Goal: Task Accomplishment & Management: Use online tool/utility

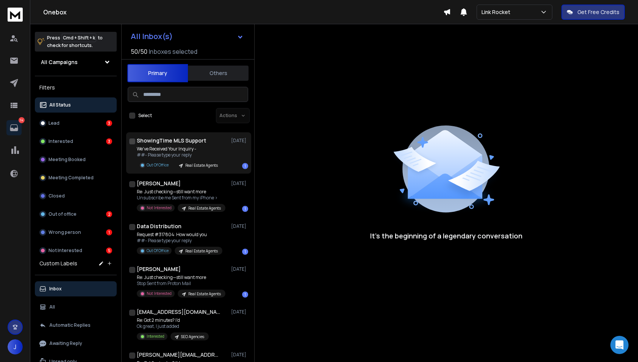
click at [183, 163] on div at bounding box center [181, 165] width 5 height 5
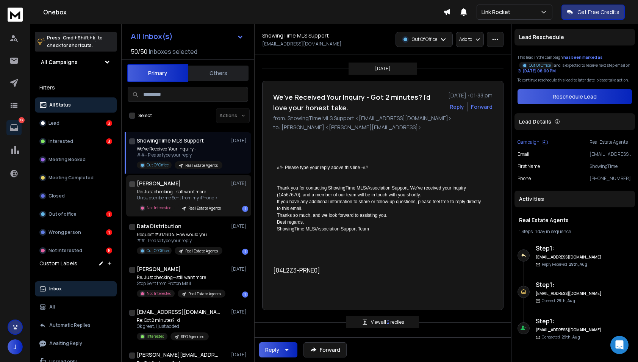
click at [183, 195] on p "Unsubscribe me Sent from my iPhone >" at bounding box center [181, 198] width 89 height 6
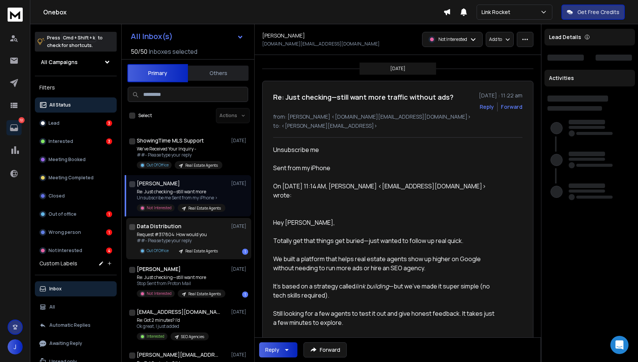
click at [178, 239] on p "##- Please type your reply" at bounding box center [180, 240] width 86 height 6
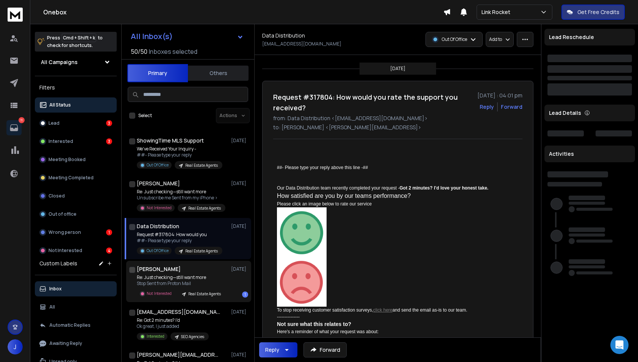
click at [176, 282] on p "Stop Sent from Proton Mail" at bounding box center [181, 283] width 89 height 6
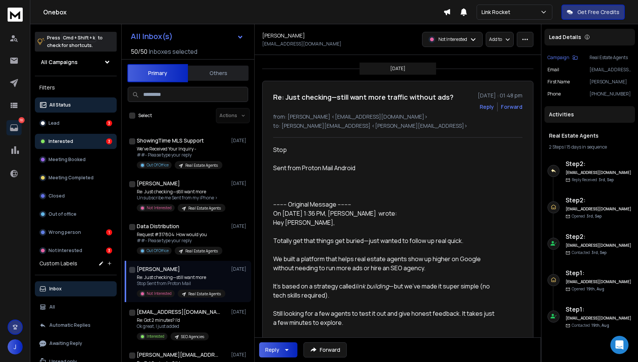
click at [68, 137] on button "Interested 3" at bounding box center [76, 141] width 82 height 15
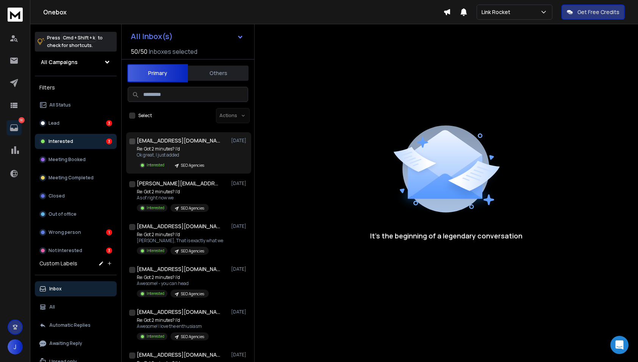
click at [212, 153] on div "Re: Got 2 minutes? I’d Ok great, I just added Interested SEO Agencies" at bounding box center [192, 157] width 111 height 23
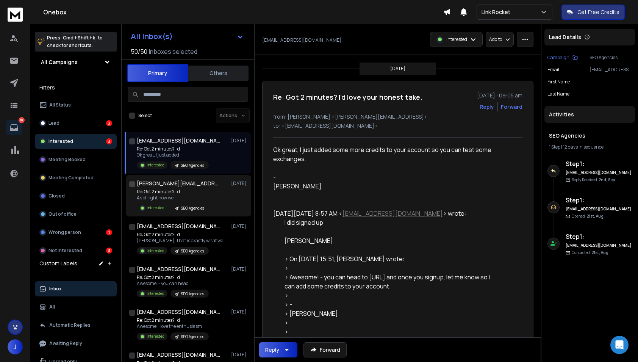
click at [198, 192] on p "Re: Got 2 minutes? I’d" at bounding box center [173, 192] width 72 height 6
